Goal: Task Accomplishment & Management: Manage account settings

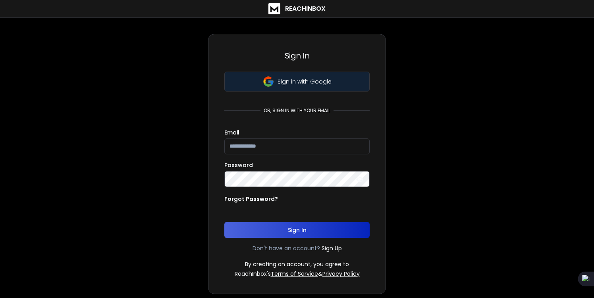
click at [313, 80] on p "Sign in with Google" at bounding box center [305, 81] width 54 height 8
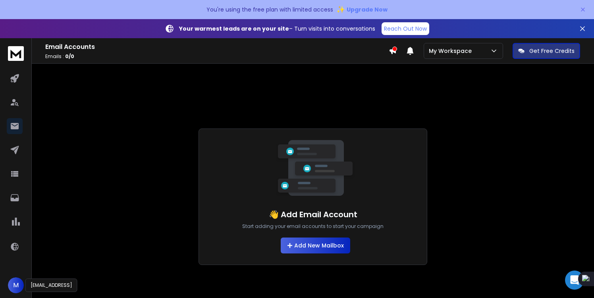
click at [15, 290] on span "M" at bounding box center [16, 285] width 16 height 16
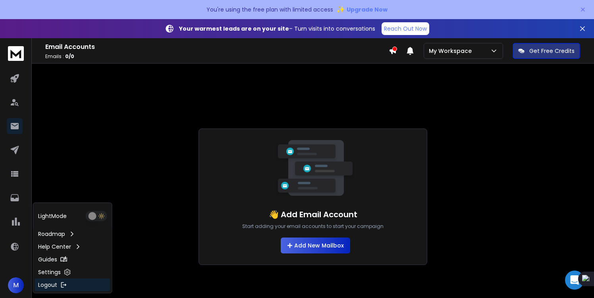
click at [53, 289] on div "Logout" at bounding box center [72, 284] width 75 height 13
